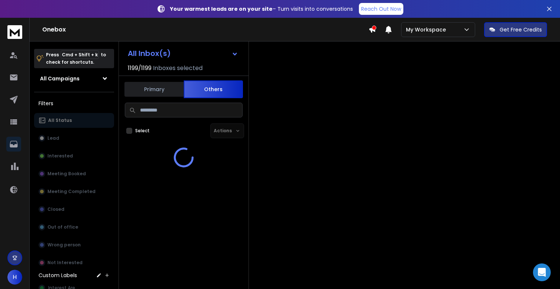
click at [218, 92] on button "Others" at bounding box center [213, 89] width 59 height 18
click at [143, 90] on button "Primary" at bounding box center [153, 89] width 59 height 16
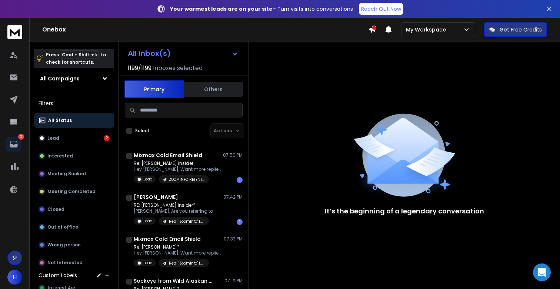
click at [204, 160] on p "Re: [PERSON_NAME] insider" at bounding box center [178, 163] width 89 height 6
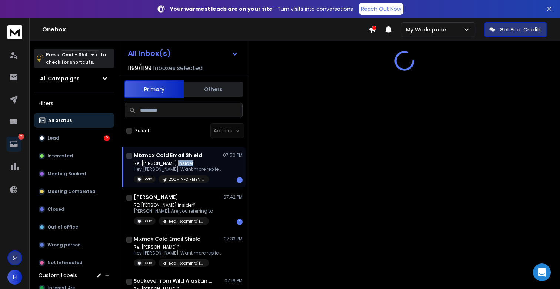
click at [204, 160] on p "Re: [PERSON_NAME] insider" at bounding box center [178, 163] width 89 height 6
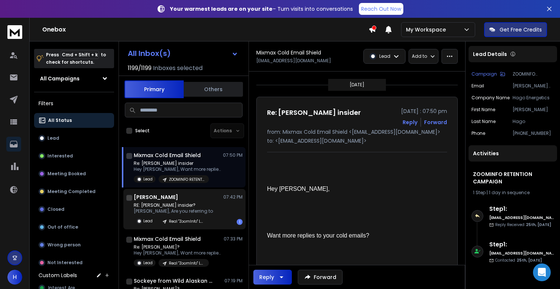
click at [227, 209] on div "RE: [PERSON_NAME] insider? [PERSON_NAME], Are you referring to Lead Real "ZoomI…" at bounding box center [188, 213] width 109 height 23
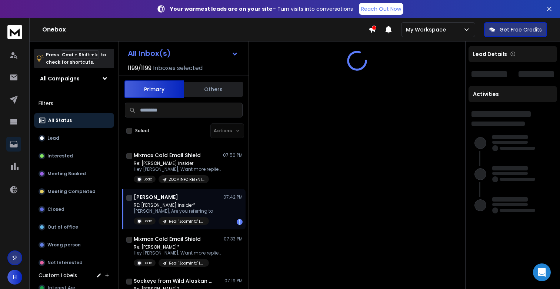
click at [227, 209] on div "RE: [PERSON_NAME] insider? [PERSON_NAME], Are you referring to Lead Real "ZoomI…" at bounding box center [188, 213] width 109 height 23
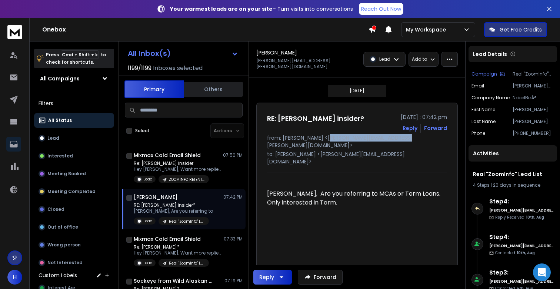
drag, startPoint x: 411, startPoint y: 130, endPoint x: 329, endPoint y: 130, distance: 81.1
click at [329, 134] on p "from: [PERSON_NAME] <[PERSON_NAME][EMAIL_ADDRESS][PERSON_NAME][DOMAIN_NAME]>" at bounding box center [357, 141] width 180 height 15
copy p "[PERSON_NAME][EMAIL_ADDRESS][PERSON_NAME][DOMAIN_NAME]"
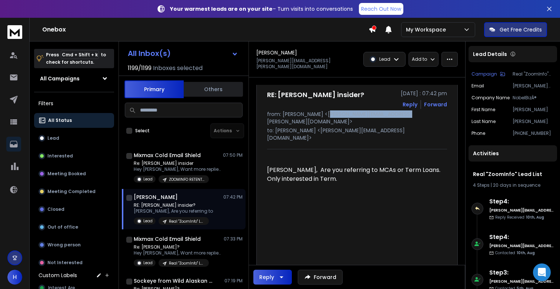
scroll to position [19, 0]
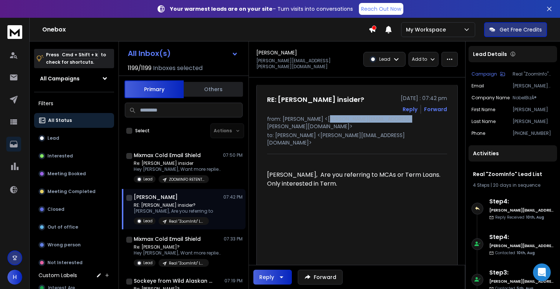
click at [260, 280] on div "Reply" at bounding box center [266, 276] width 15 height 7
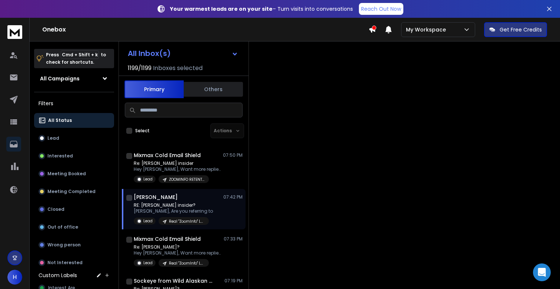
scroll to position [0, 0]
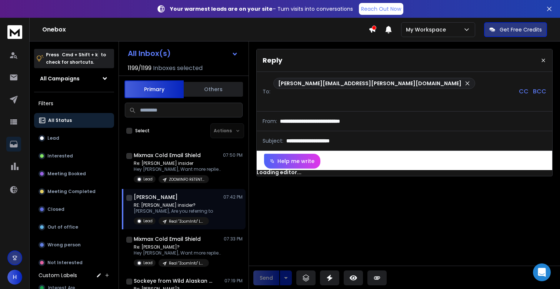
click at [325, 92] on input at bounding box center [299, 98] width 52 height 13
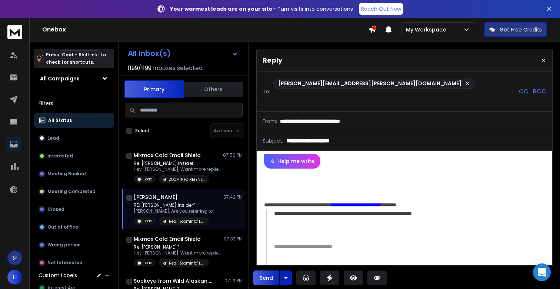
paste input "**********"
type input "**********"
click at [294, 162] on div "**********" at bounding box center [405, 218] width 296 height 135
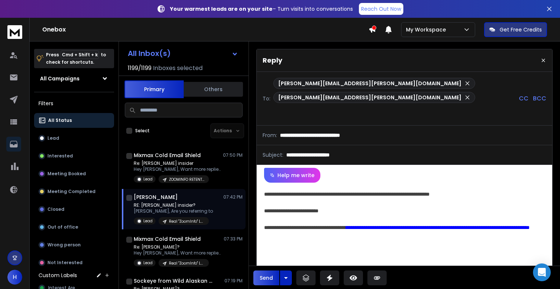
click at [269, 273] on button "Send" at bounding box center [266, 277] width 26 height 15
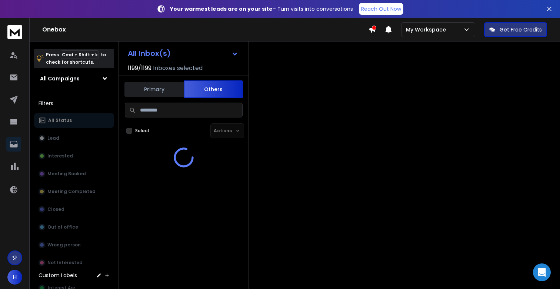
click at [204, 86] on button "Others" at bounding box center [213, 89] width 59 height 18
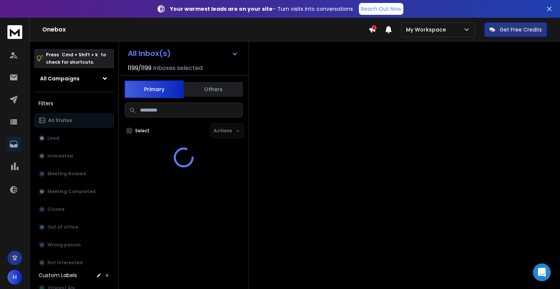
click at [141, 87] on button "Primary" at bounding box center [153, 89] width 59 height 18
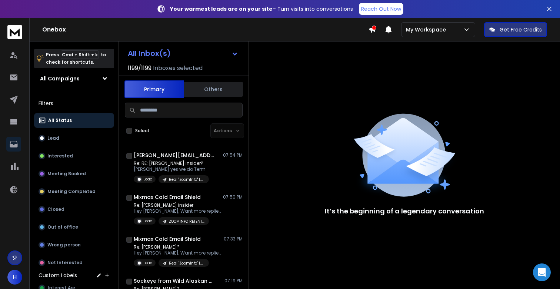
click at [224, 89] on button "Others" at bounding box center [213, 89] width 59 height 16
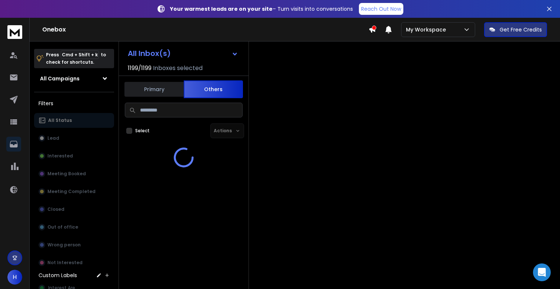
click at [224, 89] on button "Others" at bounding box center [213, 89] width 59 height 18
drag, startPoint x: 224, startPoint y: 89, endPoint x: 209, endPoint y: 92, distance: 15.7
click at [219, 92] on button "Others" at bounding box center [213, 89] width 59 height 18
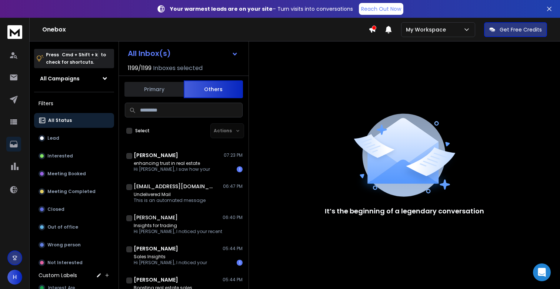
click at [135, 88] on button "Primary" at bounding box center [153, 89] width 59 height 16
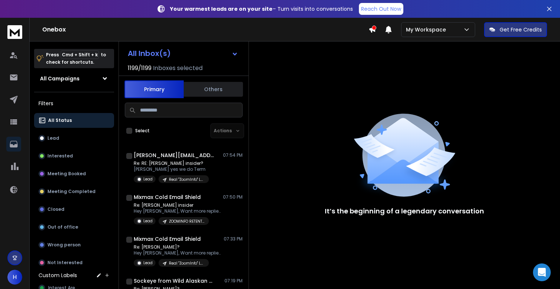
click at [207, 91] on button "Others" at bounding box center [213, 89] width 59 height 16
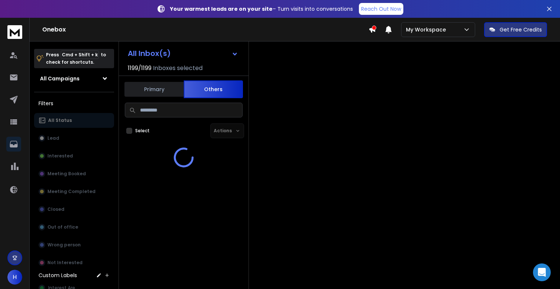
click at [207, 91] on button "Others" at bounding box center [213, 89] width 59 height 18
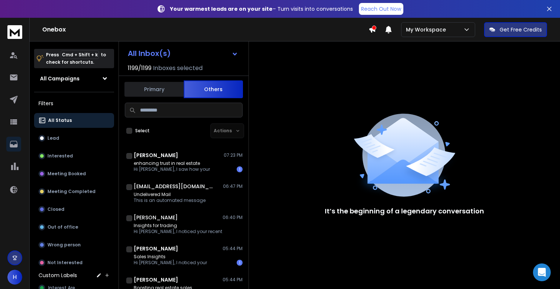
click at [145, 84] on button "Primary" at bounding box center [153, 89] width 59 height 16
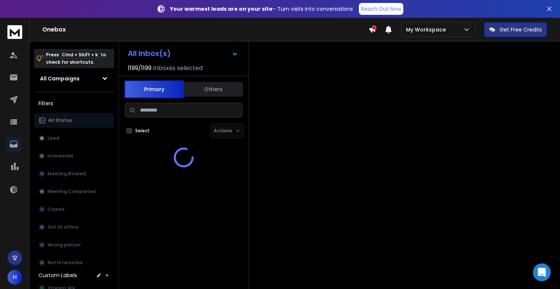
click at [145, 84] on button "Primary" at bounding box center [153, 89] width 59 height 18
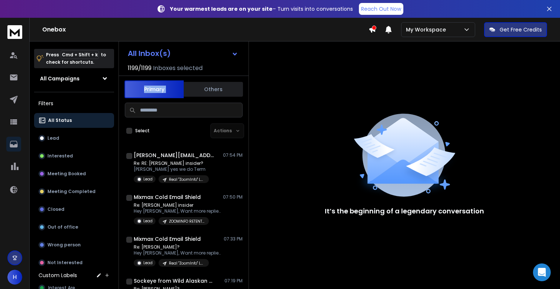
click at [190, 82] on div "All Inbox(s) 1199 / 1199 Inboxes selected Primary Others Select Actions [PERSON…" at bounding box center [184, 185] width 130 height 289
click at [200, 92] on button "Others" at bounding box center [213, 89] width 59 height 16
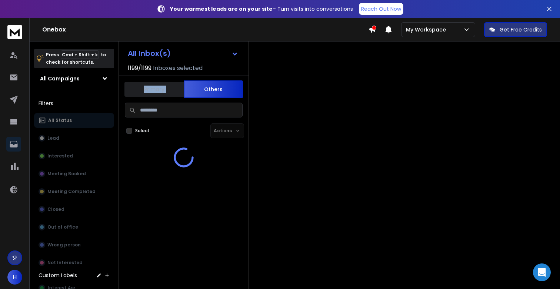
click at [200, 92] on button "Others" at bounding box center [213, 89] width 59 height 18
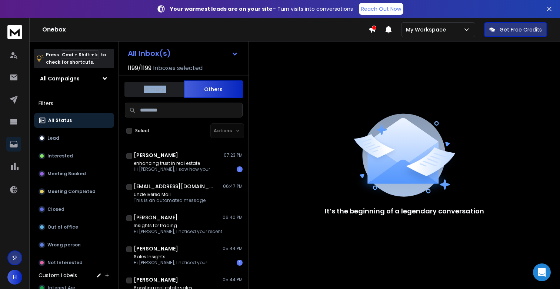
click at [161, 90] on button "Primary" at bounding box center [153, 89] width 59 height 16
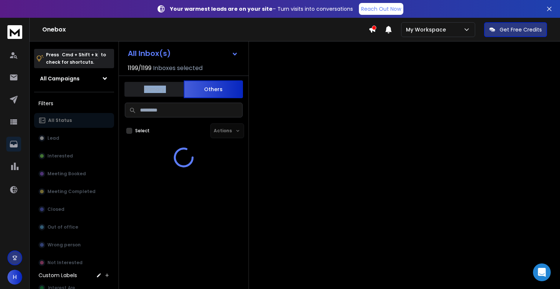
click at [202, 97] on button "Others" at bounding box center [213, 89] width 59 height 18
click at [153, 92] on button "Primary" at bounding box center [153, 89] width 59 height 16
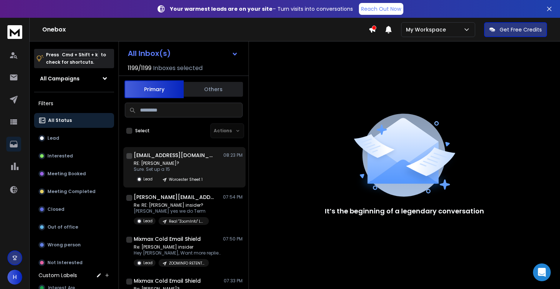
click at [217, 170] on div "RE: [PERSON_NAME]? Sure. Set up a 15 Lead Worcester Sheet 1" at bounding box center [188, 171] width 109 height 23
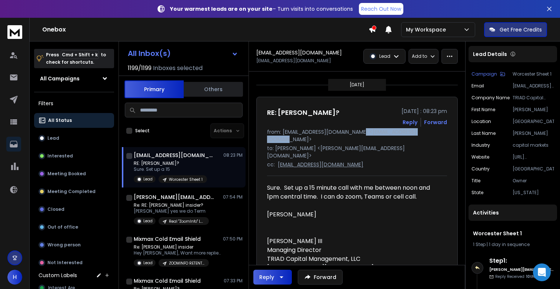
drag, startPoint x: 427, startPoint y: 132, endPoint x: 357, endPoint y: 129, distance: 70.5
click at [357, 129] on p "from: [EMAIL_ADDRESS][DOMAIN_NAME] <[EMAIL_ADDRESS][DOMAIN_NAME]>" at bounding box center [357, 135] width 180 height 15
copy p "[EMAIL_ADDRESS][DOMAIN_NAME]"
click at [517, 110] on p "[PERSON_NAME]" at bounding box center [533, 110] width 41 height 6
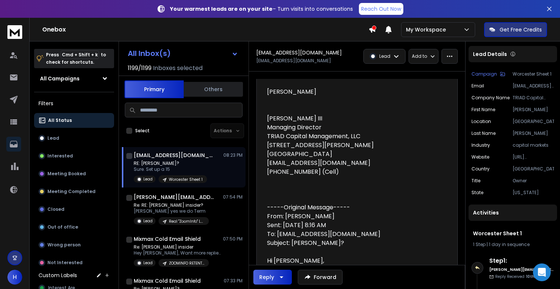
scroll to position [108, 0]
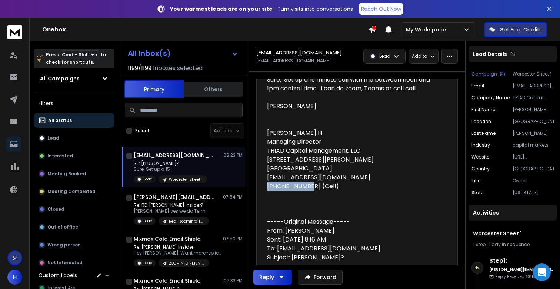
drag, startPoint x: 308, startPoint y: 169, endPoint x: 259, endPoint y: 169, distance: 49.3
click at [259, 169] on div "RE: [PERSON_NAME]? [DATE] : 08:23 pm Reply Forward from: [EMAIL_ADDRESS][DOMAIN…" at bounding box center [357, 218] width 202 height 459
copy div "[PHONE_NUMBER]"
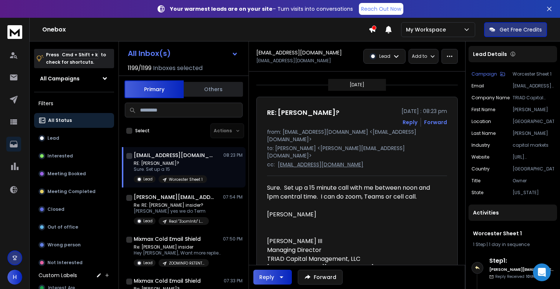
copy div "[PHONE_NUMBER]"
drag, startPoint x: 356, startPoint y: 130, endPoint x: 425, endPoint y: 129, distance: 68.9
click at [427, 129] on p "from: [EMAIL_ADDRESS][DOMAIN_NAME] <[EMAIL_ADDRESS][DOMAIN_NAME]>" at bounding box center [357, 135] width 180 height 15
copy p "[EMAIL_ADDRESS][DOMAIN_NAME]"
click at [269, 275] on div "Reply" at bounding box center [266, 276] width 15 height 7
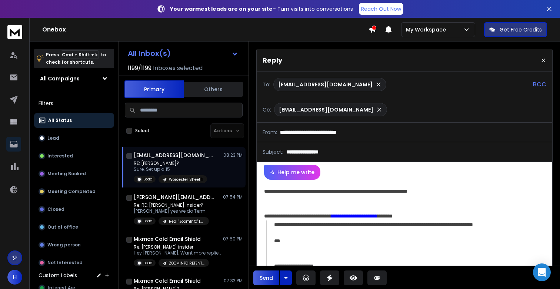
click at [395, 84] on input at bounding box center [415, 84] width 52 height 13
paste input "**********"
type input "**********"
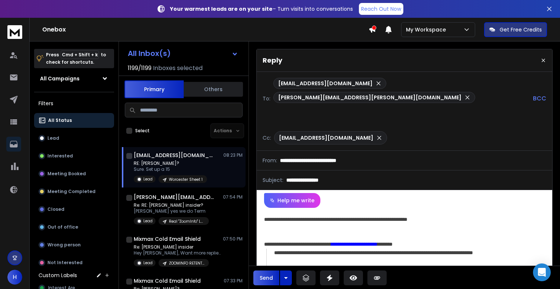
click at [269, 279] on button "Send" at bounding box center [266, 277] width 26 height 15
